Goal: Navigation & Orientation: Find specific page/section

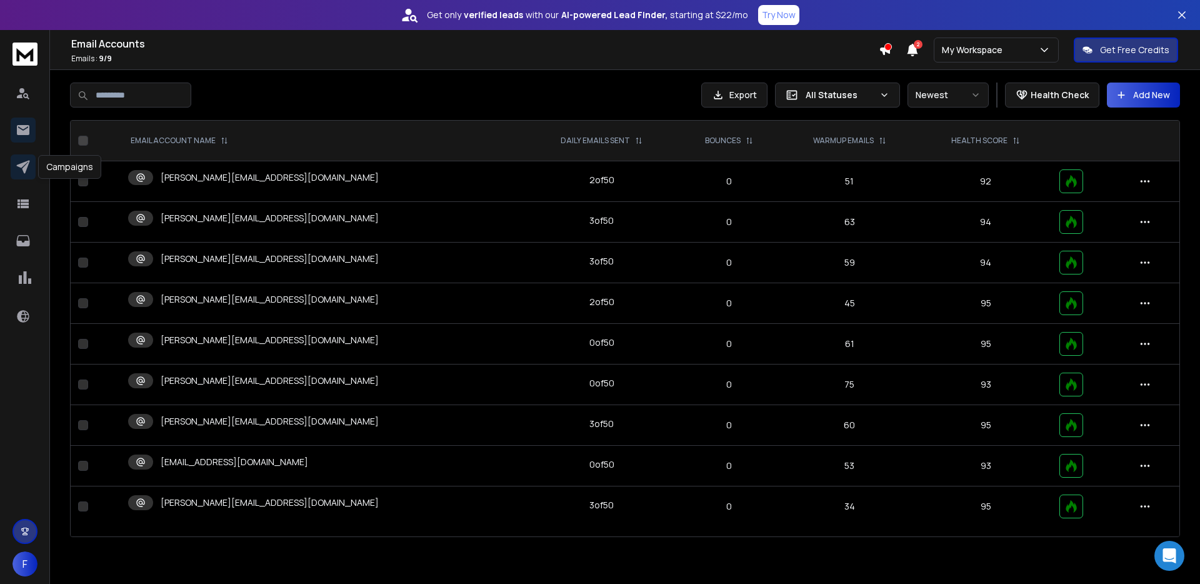
click at [29, 172] on icon at bounding box center [23, 166] width 15 height 15
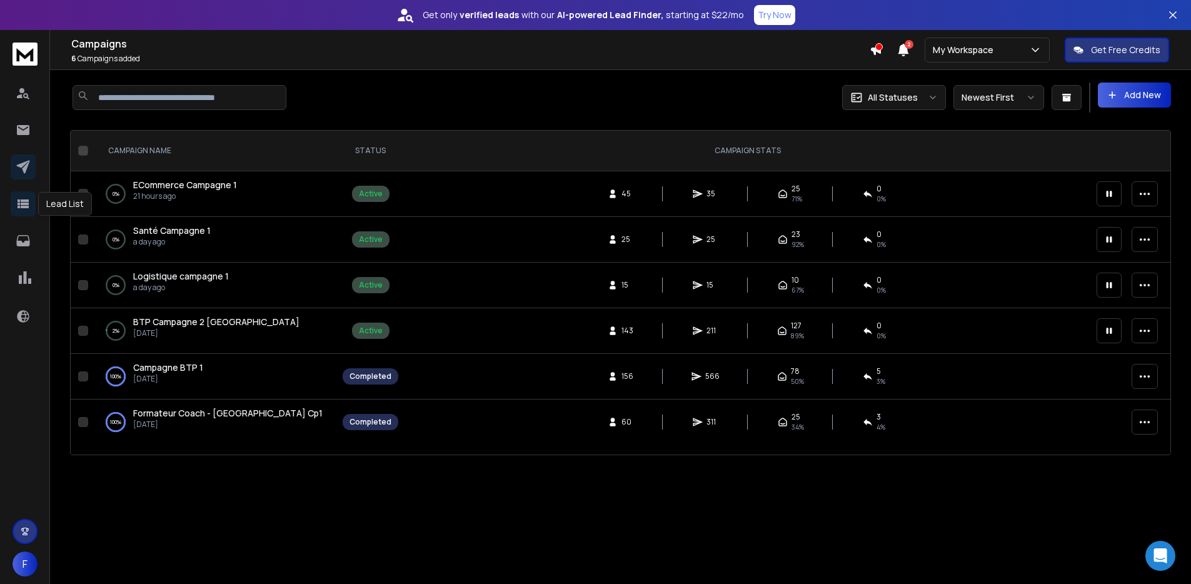
click at [27, 196] on icon at bounding box center [23, 203] width 15 height 15
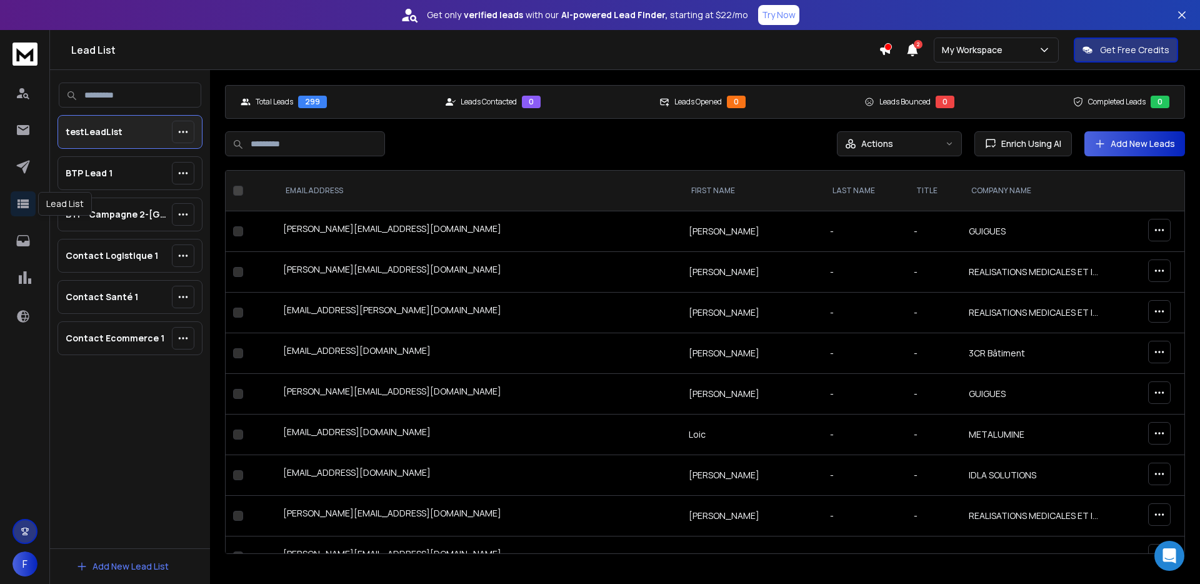
click at [21, 204] on icon at bounding box center [22, 203] width 11 height 9
click at [24, 242] on icon at bounding box center [22, 240] width 13 height 11
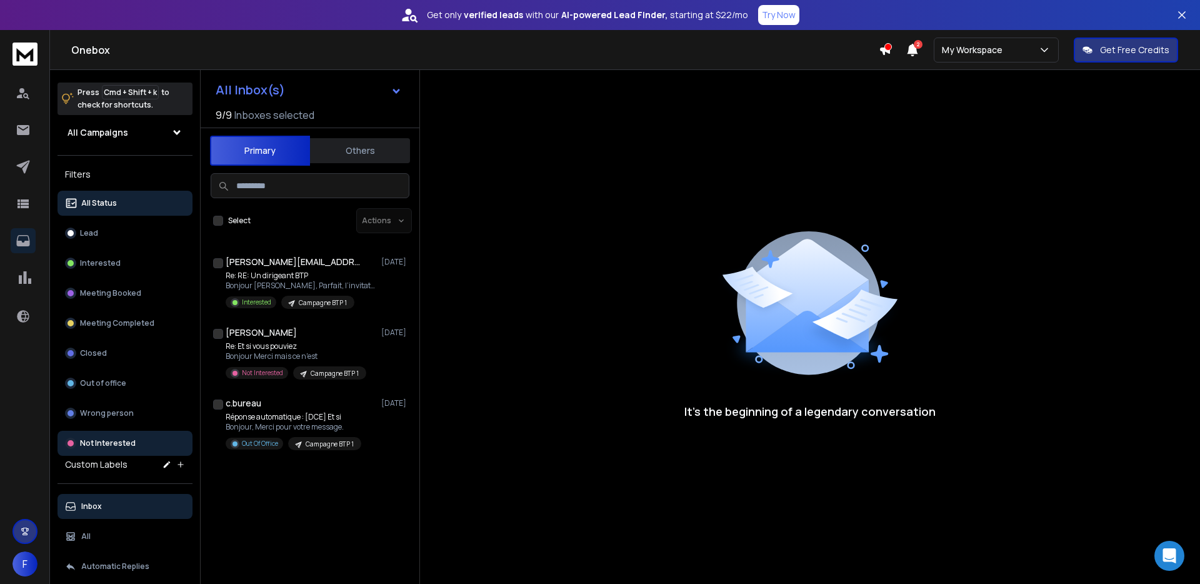
click at [85, 442] on p "Not Interested" at bounding box center [108, 443] width 56 height 10
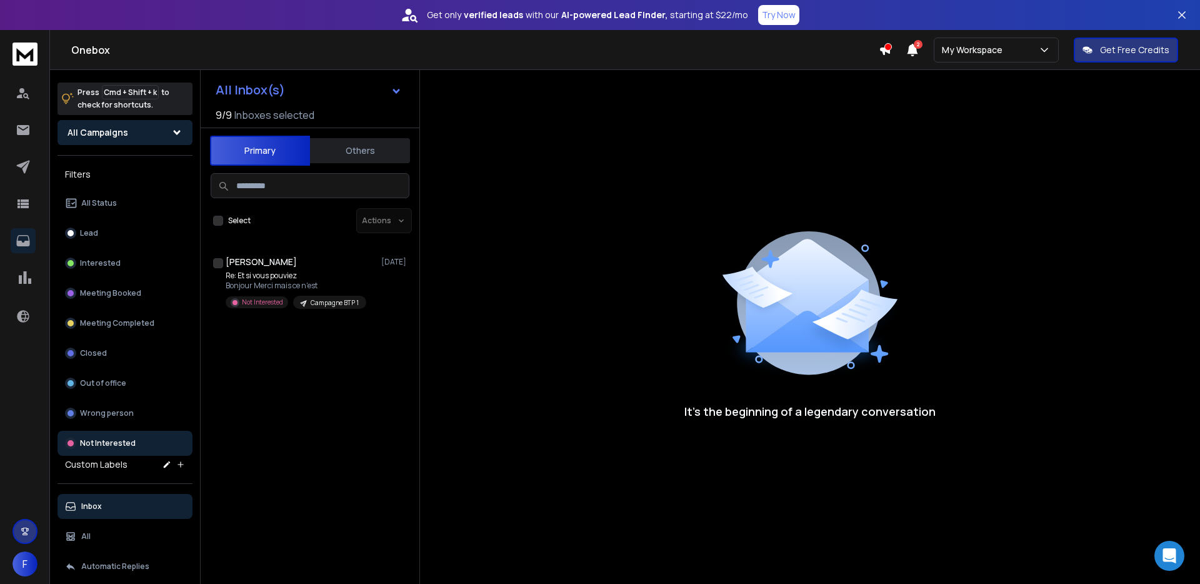
click at [98, 134] on h1 "All Campaigns" at bounding box center [97, 132] width 61 height 12
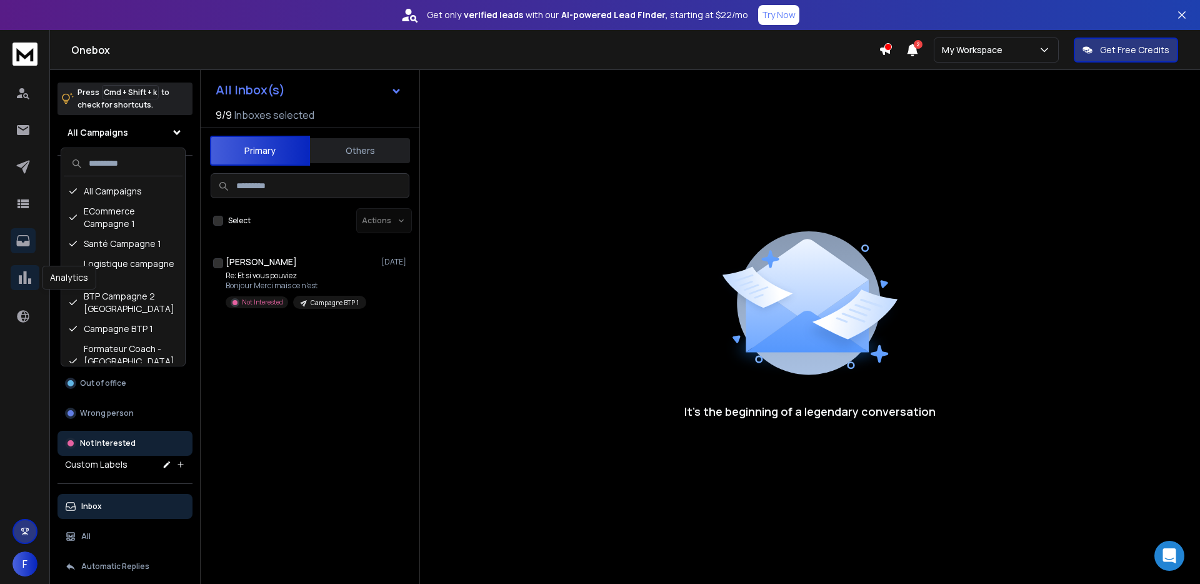
click at [29, 286] on icon at bounding box center [25, 277] width 19 height 19
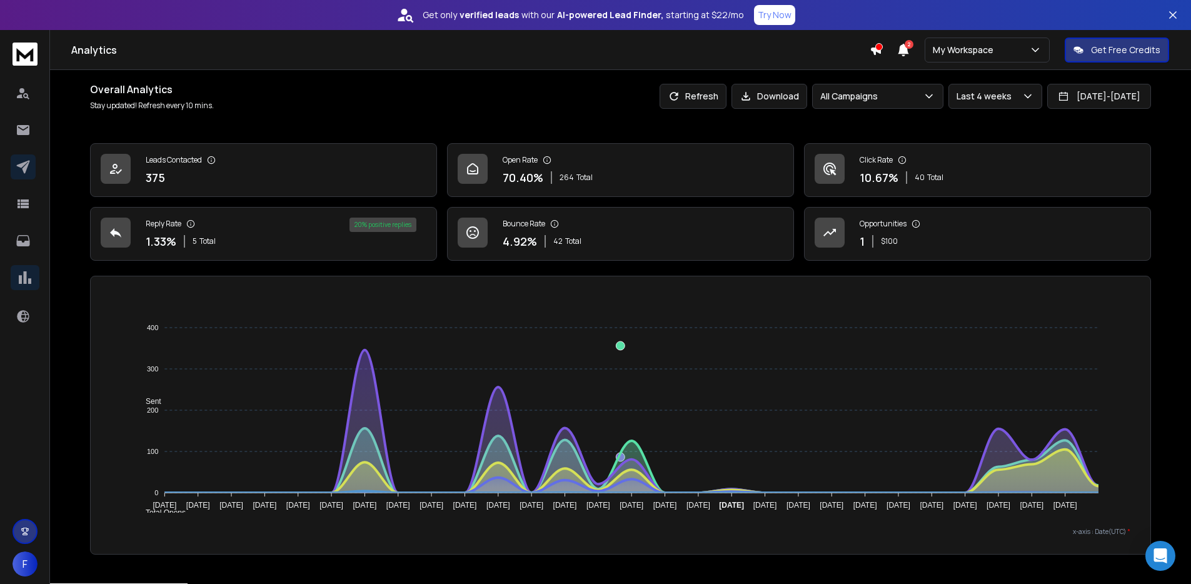
scroll to position [2, 0]
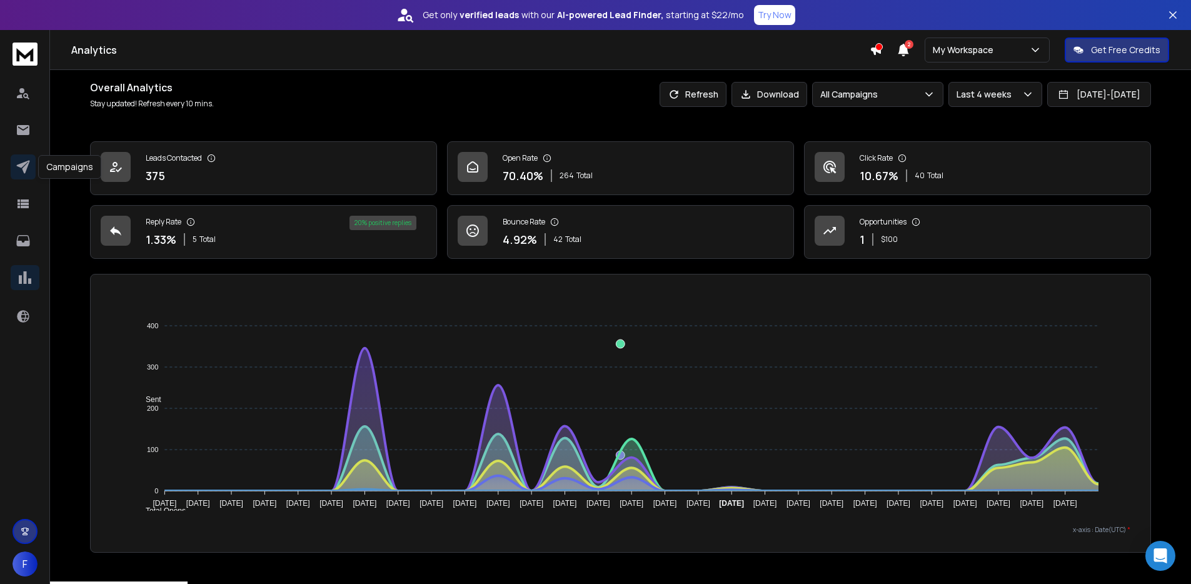
click at [26, 170] on icon at bounding box center [23, 166] width 15 height 15
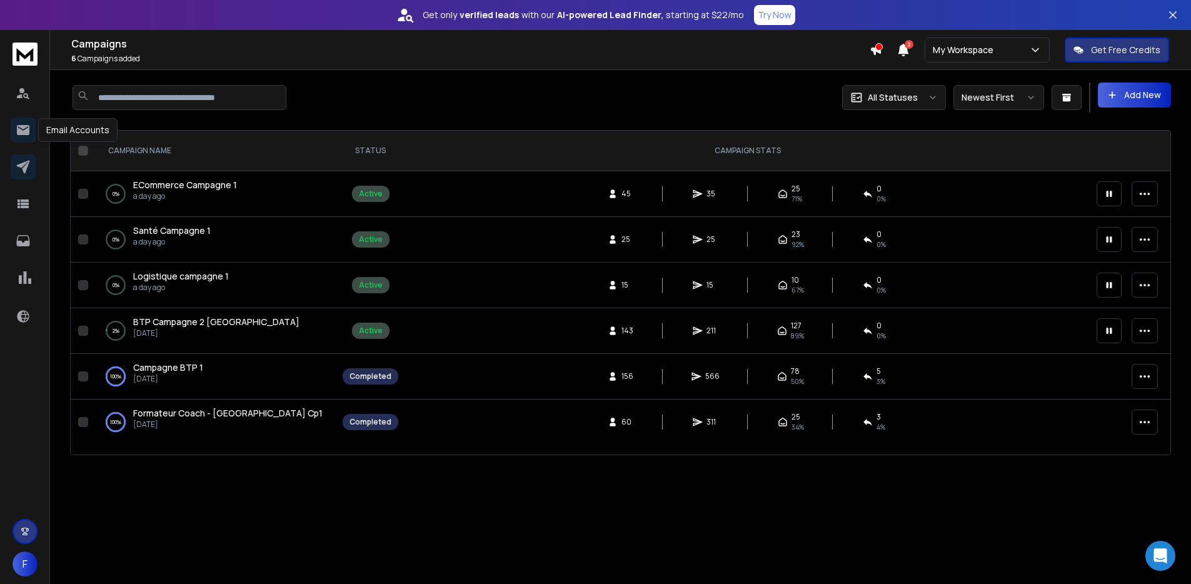
click at [19, 133] on icon at bounding box center [23, 130] width 12 height 10
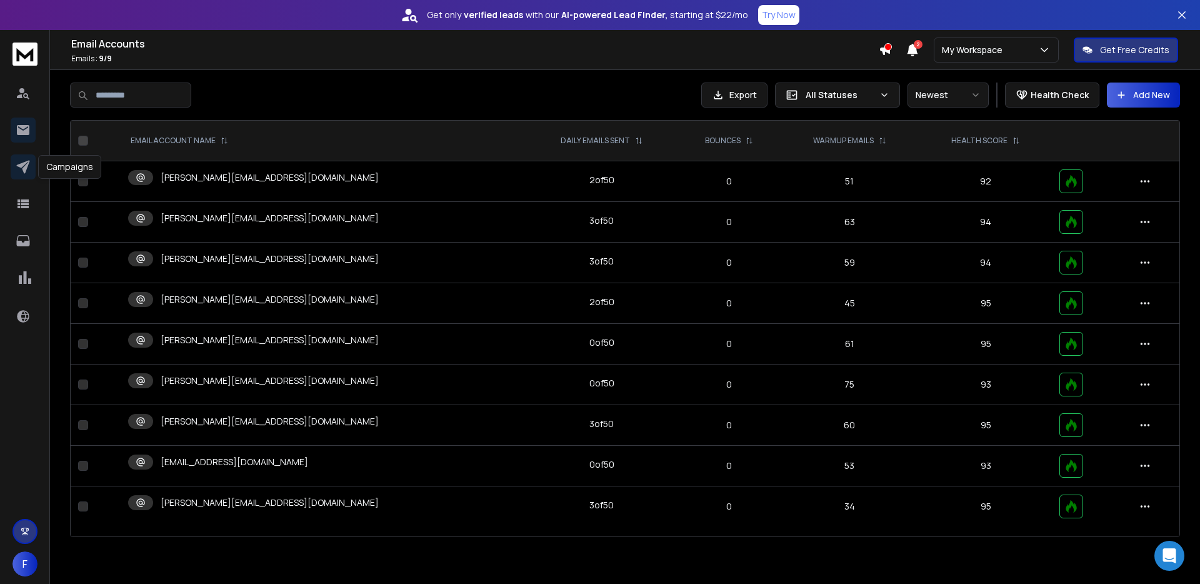
click at [27, 164] on icon at bounding box center [22, 166] width 13 height 13
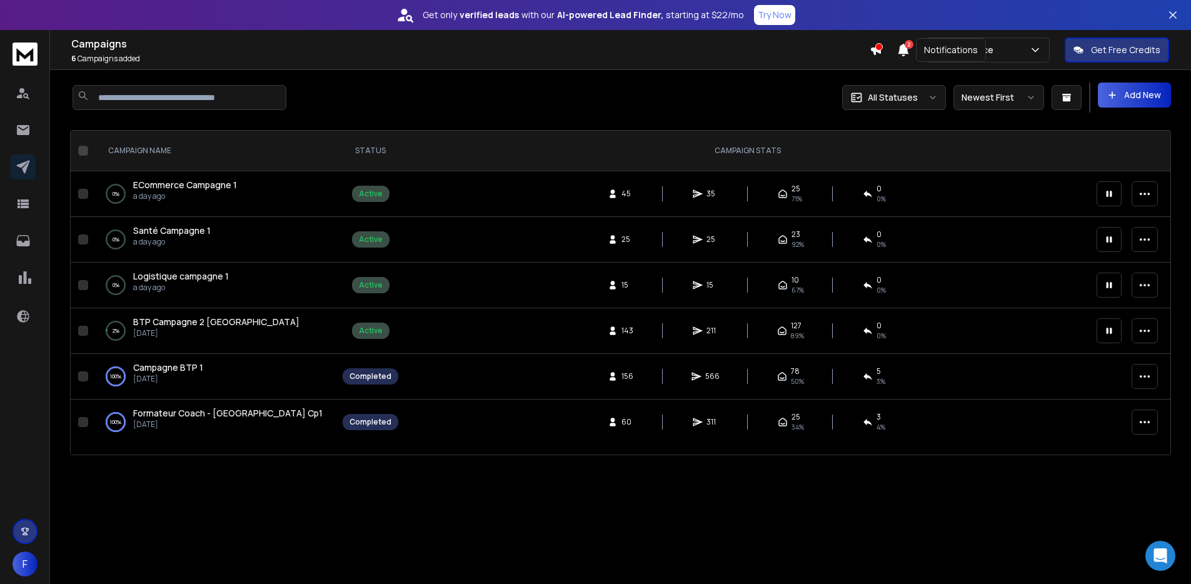
click at [909, 52] on icon at bounding box center [902, 49] width 11 height 12
